Goal: Task Accomplishment & Management: Use online tool/utility

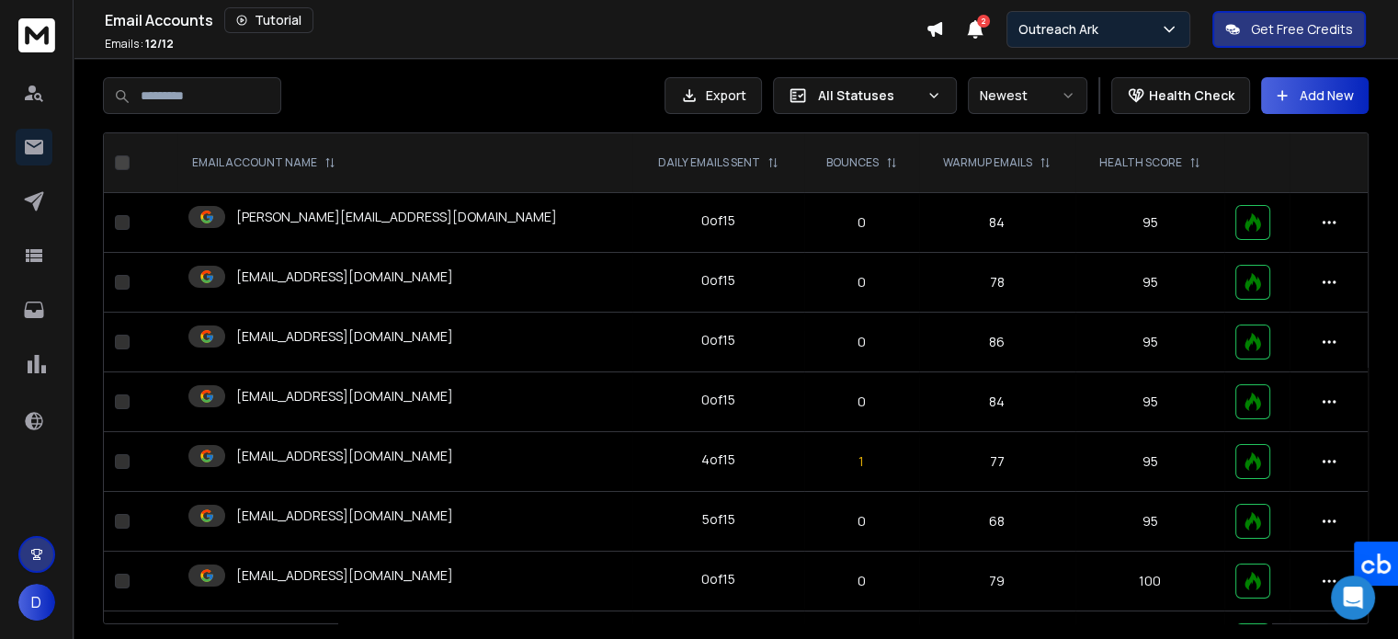
click at [1099, 32] on p "Outreach Ark" at bounding box center [1061, 29] width 87 height 18
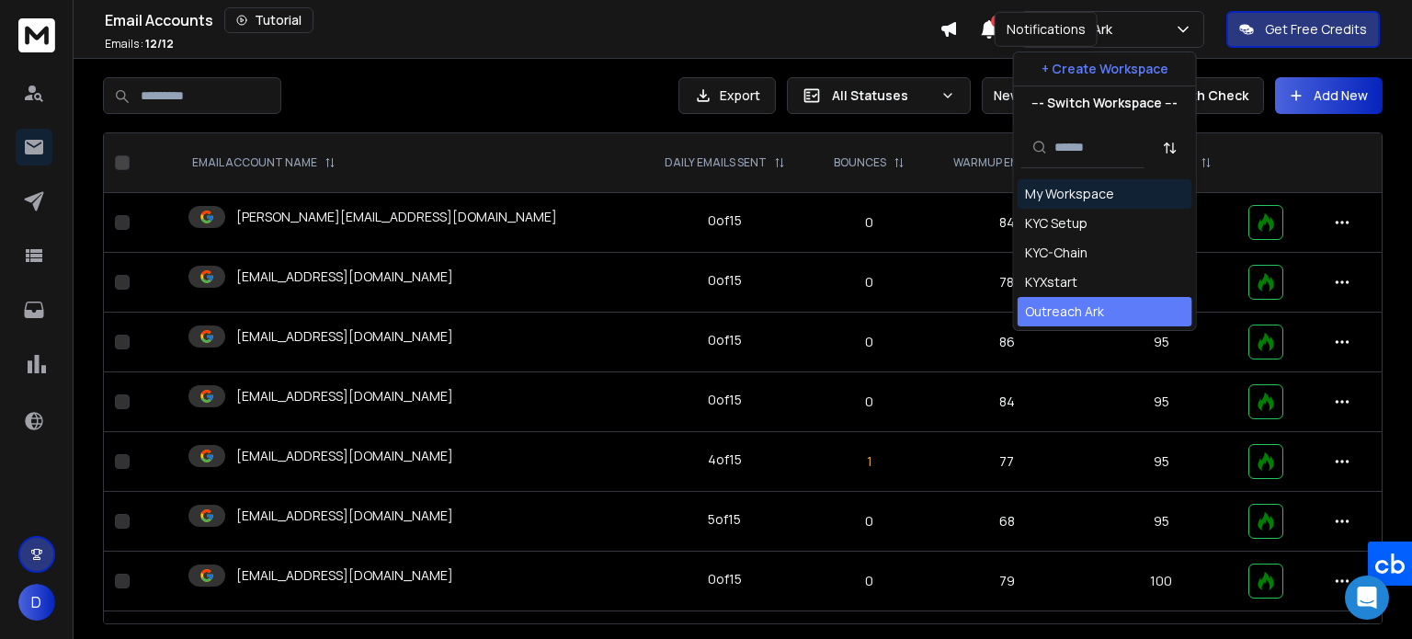
click at [1000, 28] on body "ReferralStack Unlock AI-powered affiliate growth Lifetime Deals available! Clai…" at bounding box center [706, 319] width 1412 height 639
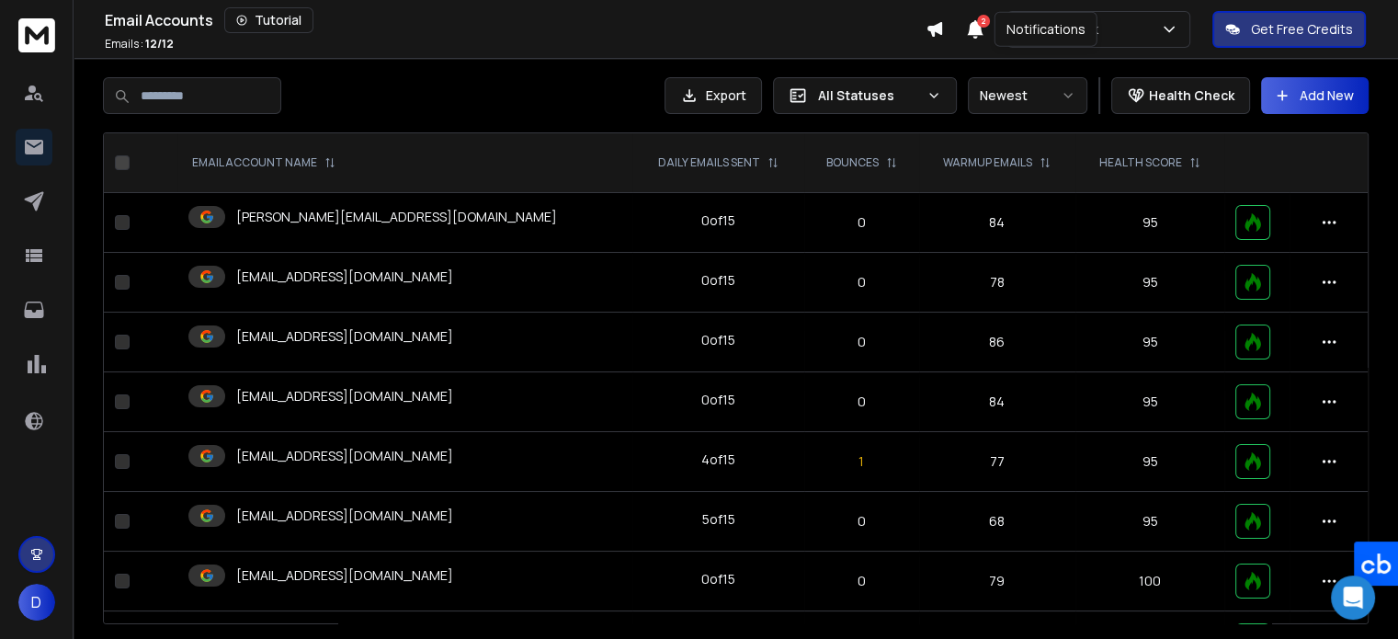
click at [983, 32] on icon at bounding box center [975, 28] width 17 height 18
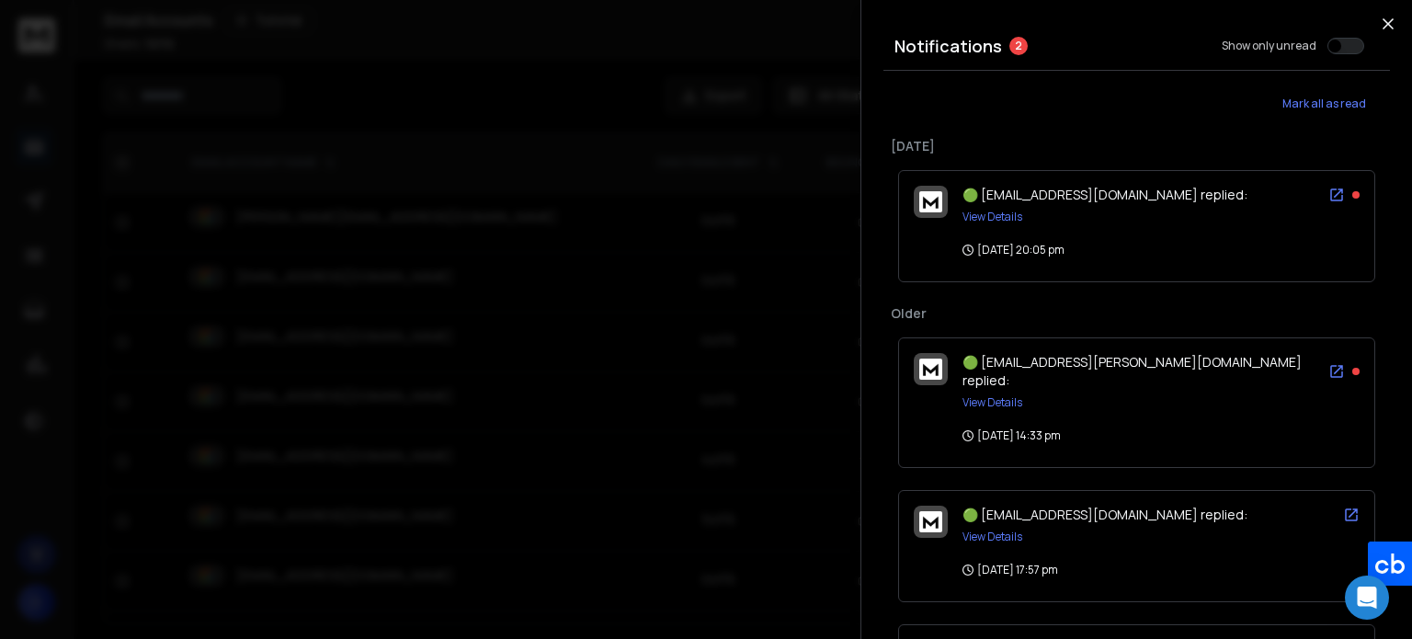
click at [1383, 25] on icon "button" at bounding box center [1387, 23] width 9 height 9
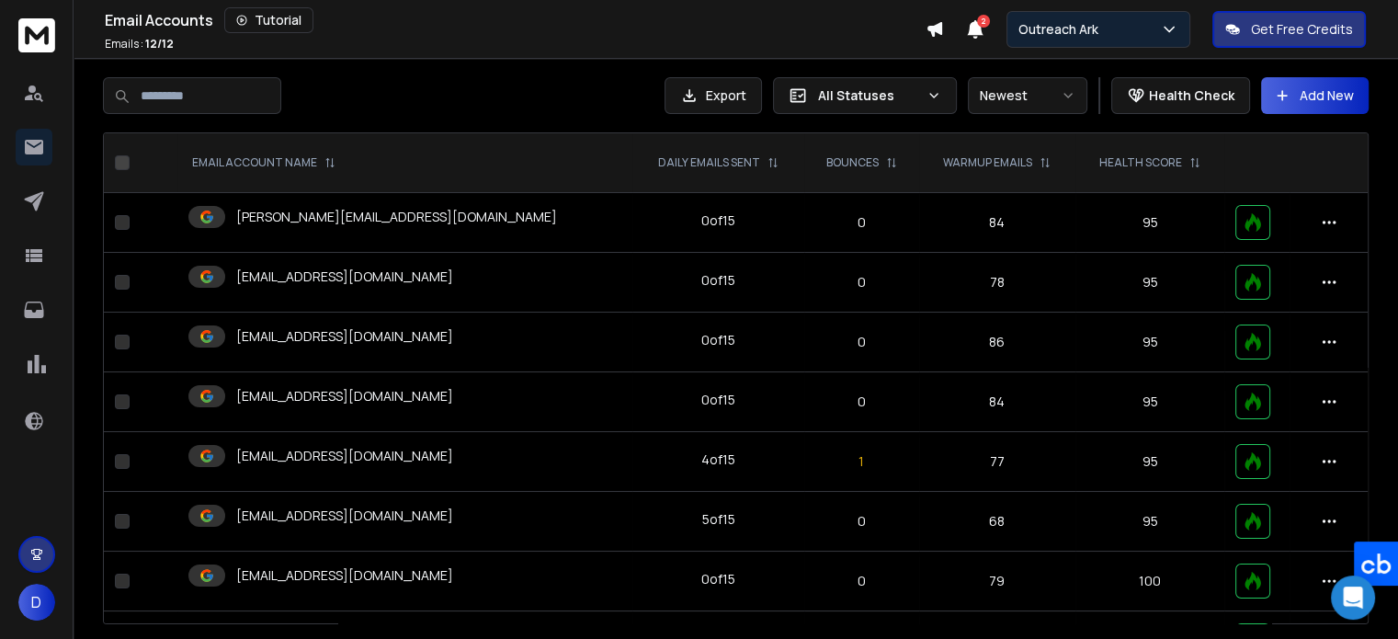
click at [1102, 35] on p "Outreach Ark" at bounding box center [1061, 29] width 87 height 18
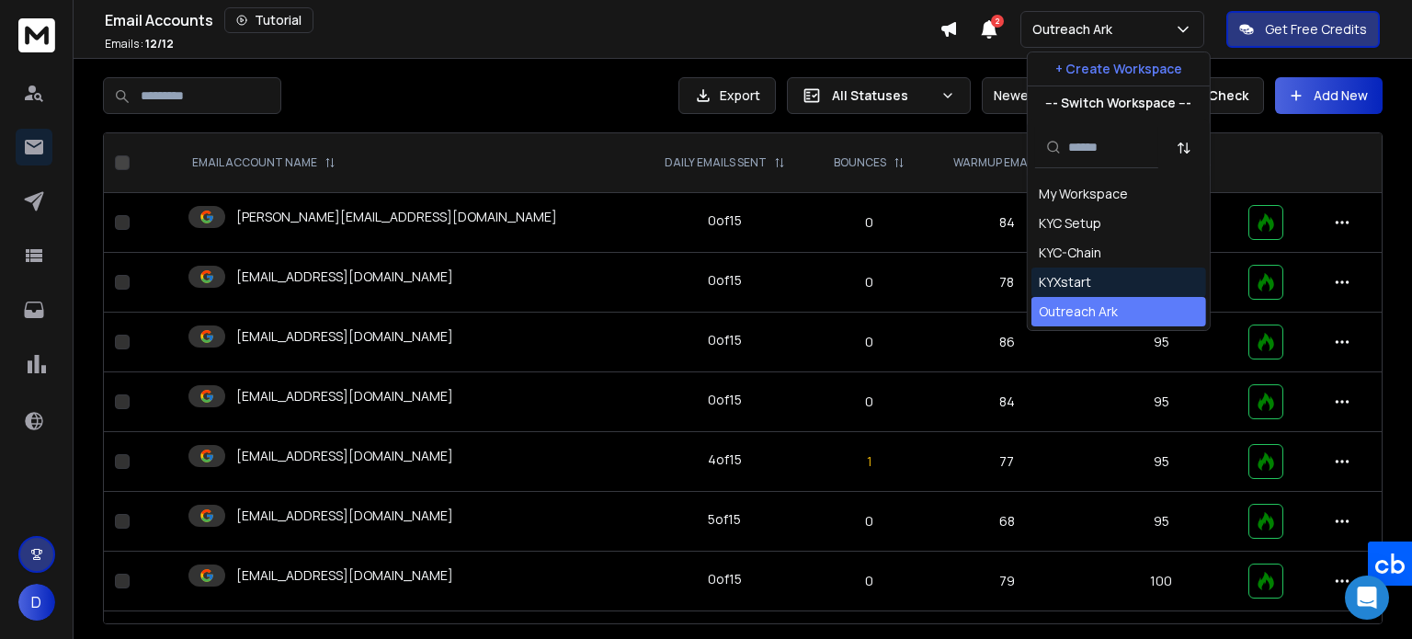
click at [1086, 281] on div "KYXstart" at bounding box center [1065, 282] width 52 height 18
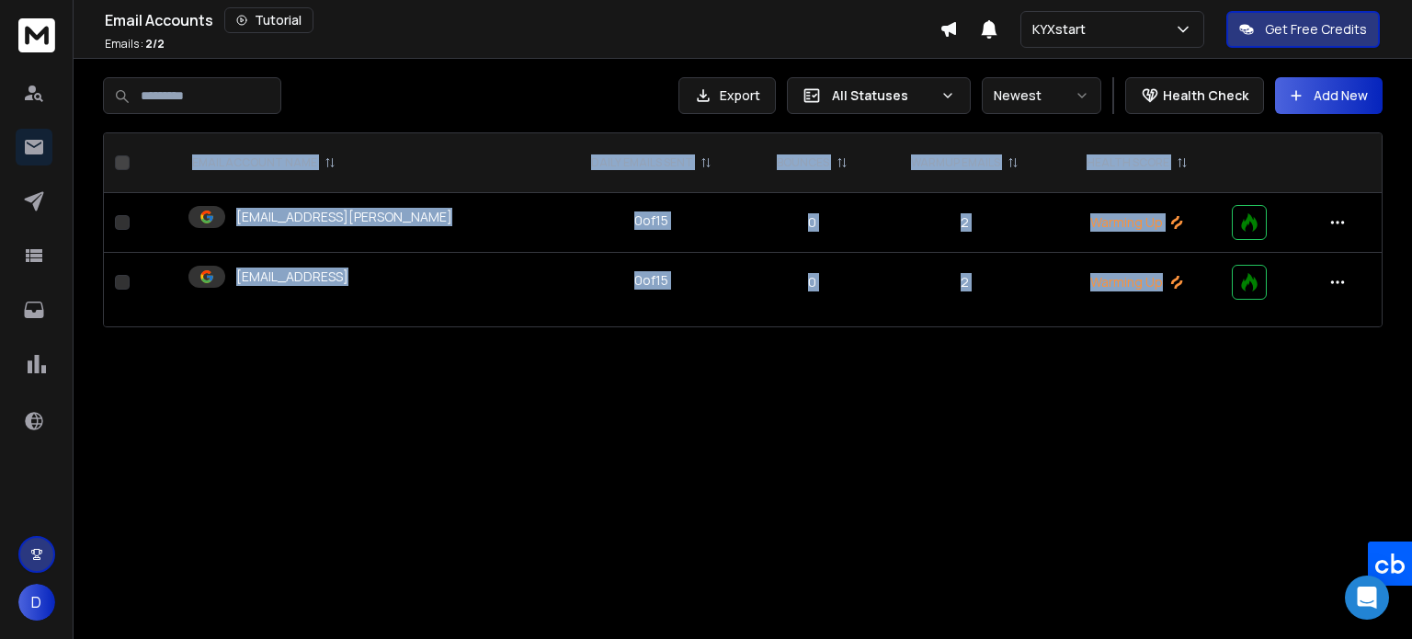
drag, startPoint x: 116, startPoint y: 128, endPoint x: 1205, endPoint y: 300, distance: 1102.6
click at [1205, 300] on div "Export All Statuses Newest Health Check Add New EMAIL ACCOUNT NAME DAILY EMAILS…" at bounding box center [742, 202] width 1279 height 250
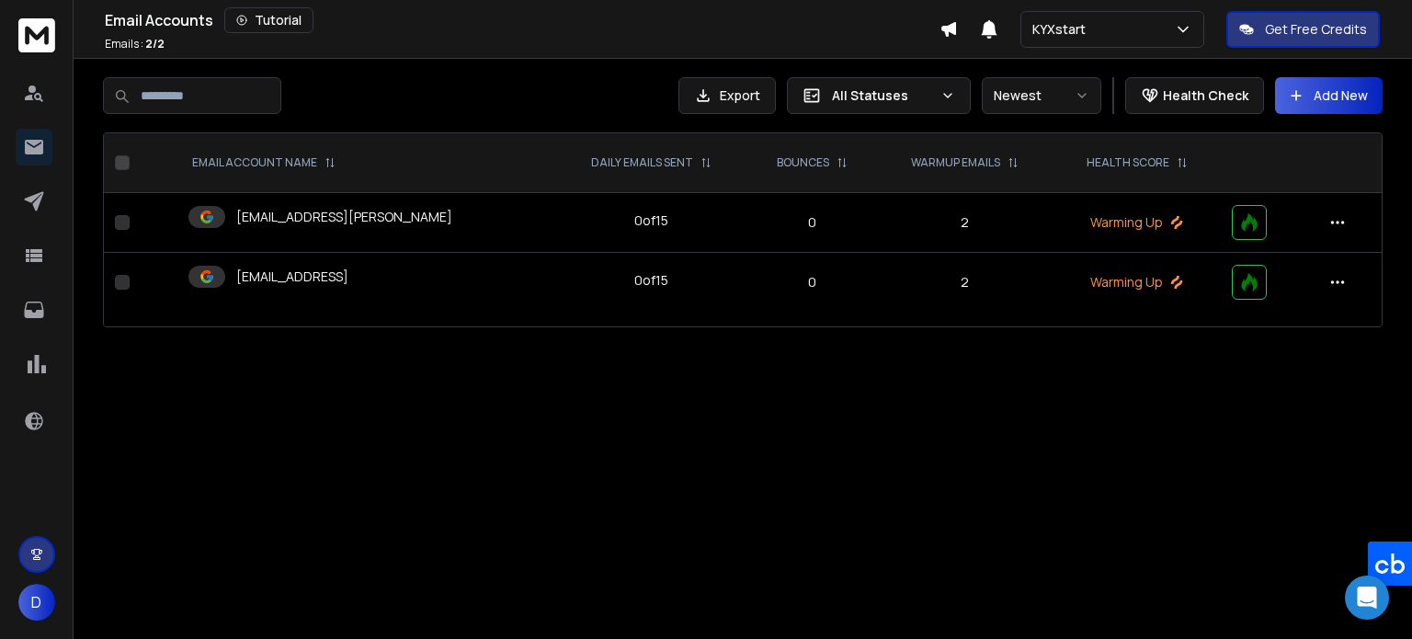
click at [1066, 375] on div "ReferralStack Unlock AI-powered affiliate growth Lifetime Deals available! Clai…" at bounding box center [706, 319] width 1412 height 639
click at [1193, 89] on p "Health Check" at bounding box center [1205, 95] width 85 height 18
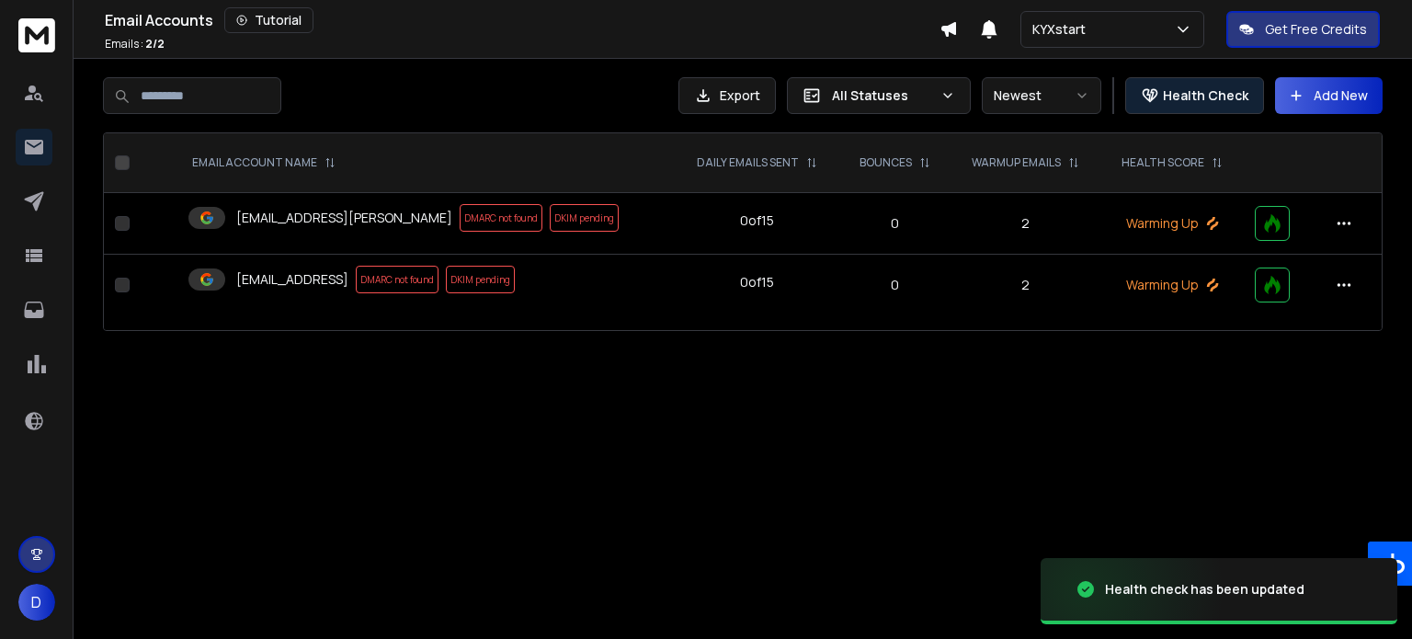
click at [504, 390] on div "ReferralStack Unlock AI-powered affiliate growth Lifetime Deals available! Clai…" at bounding box center [706, 319] width 1412 height 639
